Goal: Task Accomplishment & Management: Manage account settings

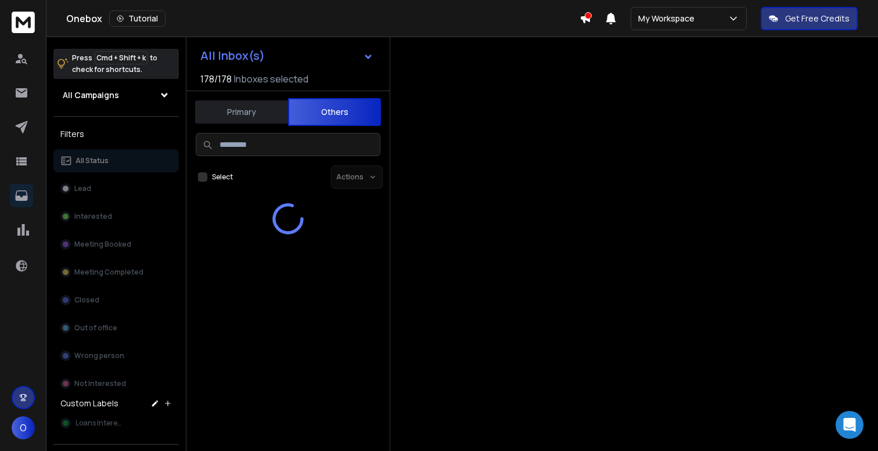
click at [249, 118] on button "Primary" at bounding box center [241, 112] width 93 height 26
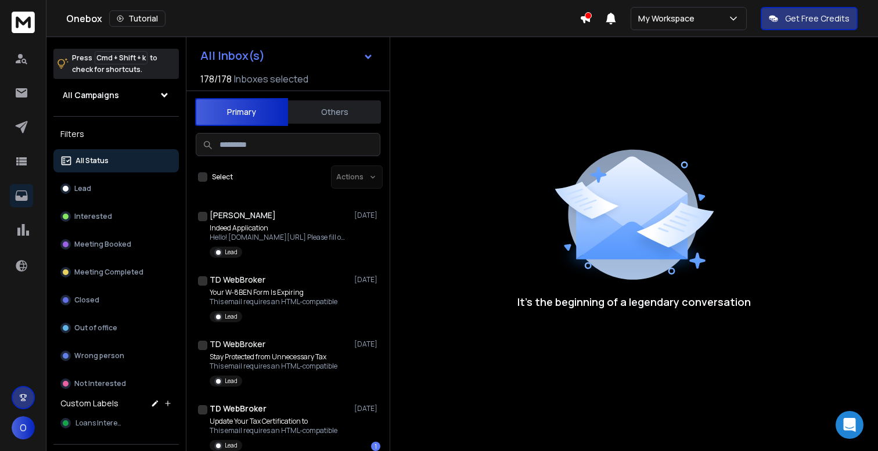
drag, startPoint x: 331, startPoint y: 105, endPoint x: 327, endPoint y: 110, distance: 7.0
click at [330, 106] on button "Others" at bounding box center [334, 112] width 93 height 26
click at [327, 110] on button "Others" at bounding box center [334, 112] width 93 height 26
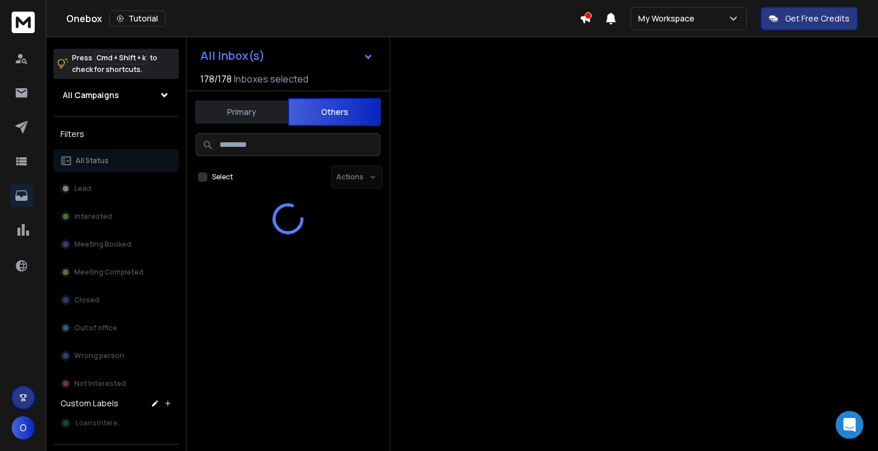
click at [259, 106] on button "Primary" at bounding box center [241, 112] width 93 height 26
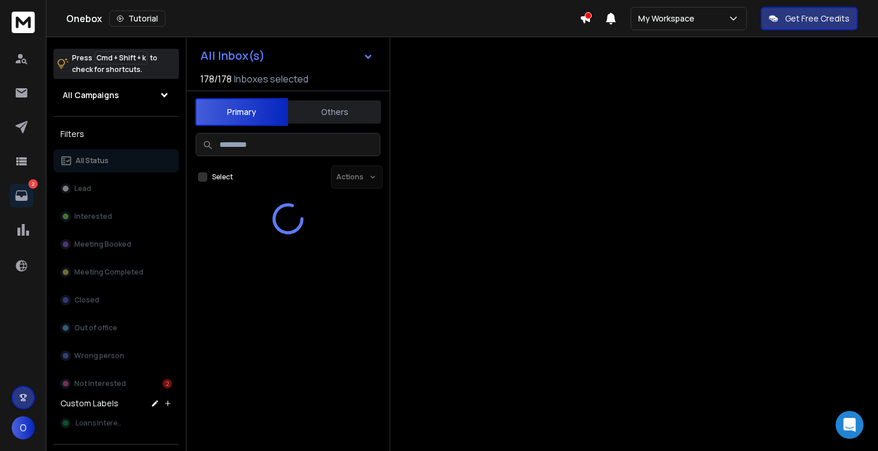
click at [259, 106] on button "Primary" at bounding box center [241, 112] width 93 height 28
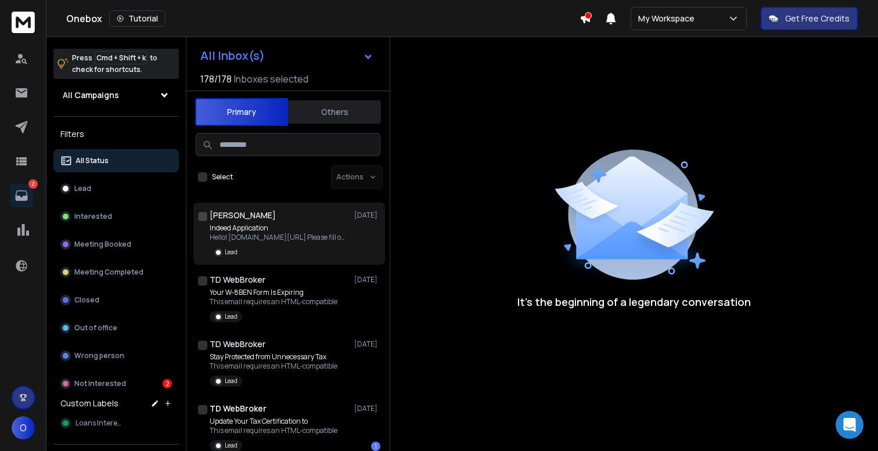
click at [323, 218] on div "[PERSON_NAME] [DATE]" at bounding box center [295, 216] width 171 height 12
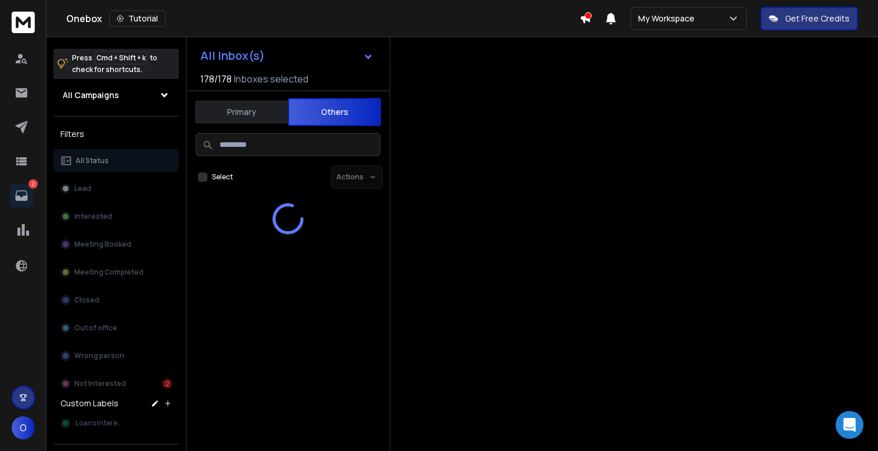
drag, startPoint x: 311, startPoint y: 103, endPoint x: 274, endPoint y: 105, distance: 36.6
click at [308, 103] on button "Others" at bounding box center [334, 112] width 93 height 28
click at [253, 107] on button "Primary" at bounding box center [241, 112] width 93 height 26
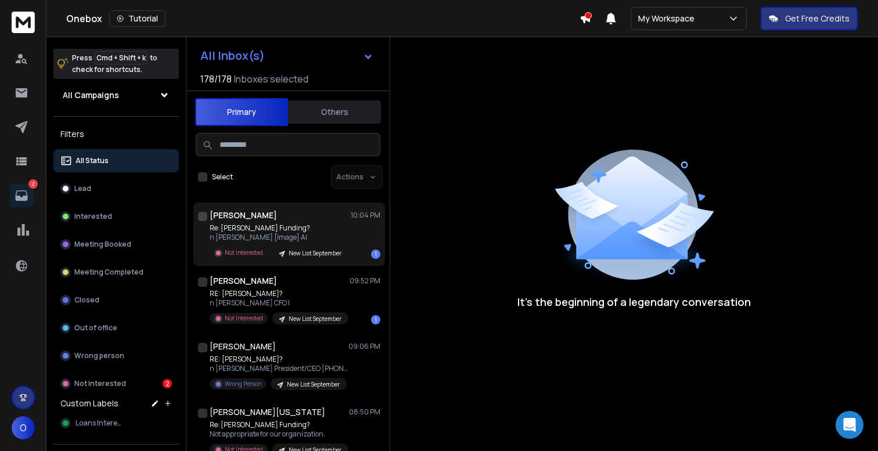
click at [355, 220] on div "[PERSON_NAME] 10:04 PM" at bounding box center [295, 216] width 171 height 12
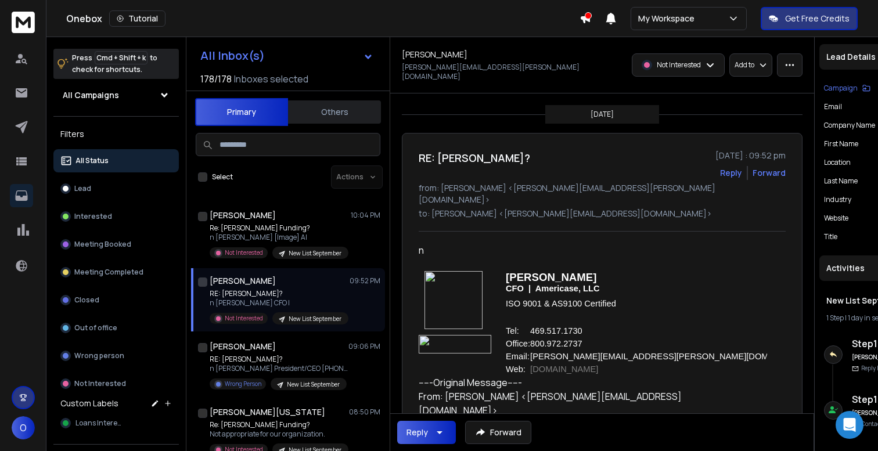
click at [334, 275] on div "[PERSON_NAME] 09:52 PM" at bounding box center [295, 281] width 171 height 12
click at [361, 124] on div "Primary Others Select Actions [PERSON_NAME] 10:04 PM Re: [PERSON_NAME]? n [PERS…" at bounding box center [287, 317] width 203 height 434
click at [331, 120] on button "Others" at bounding box center [334, 112] width 93 height 26
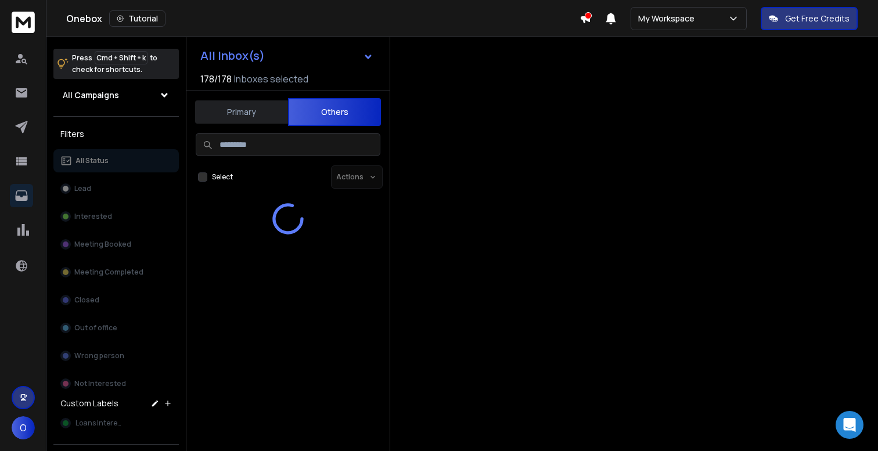
click at [296, 119] on button "Others" at bounding box center [334, 112] width 93 height 28
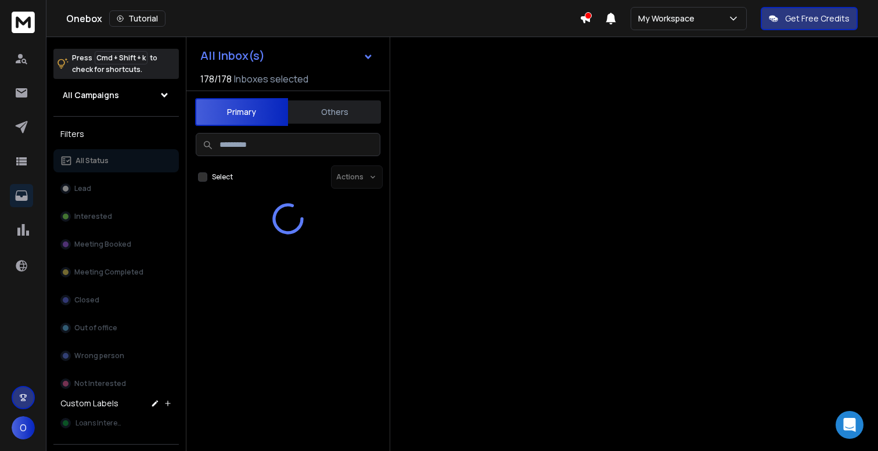
click at [266, 119] on button "Primary" at bounding box center [241, 112] width 93 height 28
